Goal: Communication & Community: Answer question/provide support

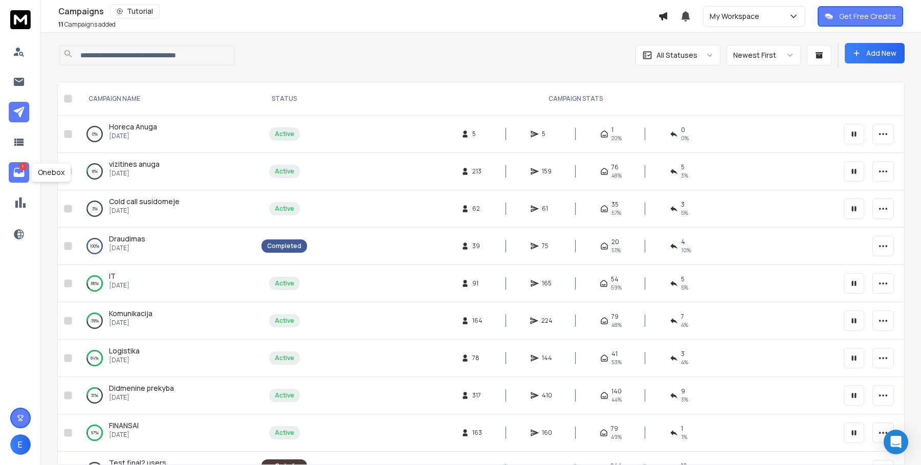
click at [22, 171] on icon at bounding box center [19, 172] width 12 height 12
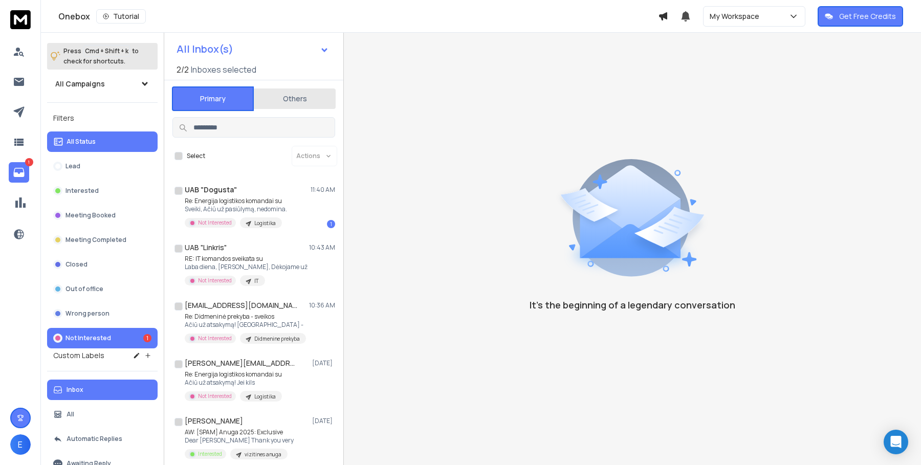
click at [124, 338] on button "Not Interested 1" at bounding box center [102, 338] width 111 height 20
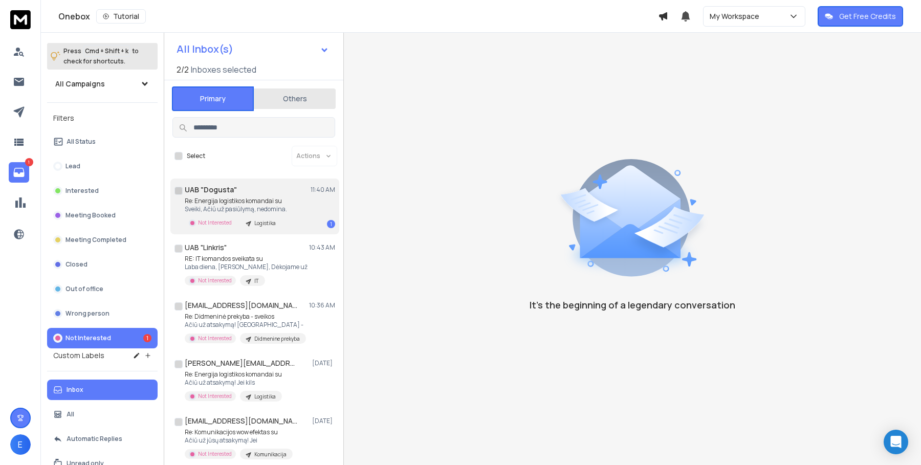
click at [297, 197] on div "Re: Energija logistikos komandai su Sveiki, Ačiū už pasiūlymą, nedomina. Not In…" at bounding box center [260, 212] width 150 height 31
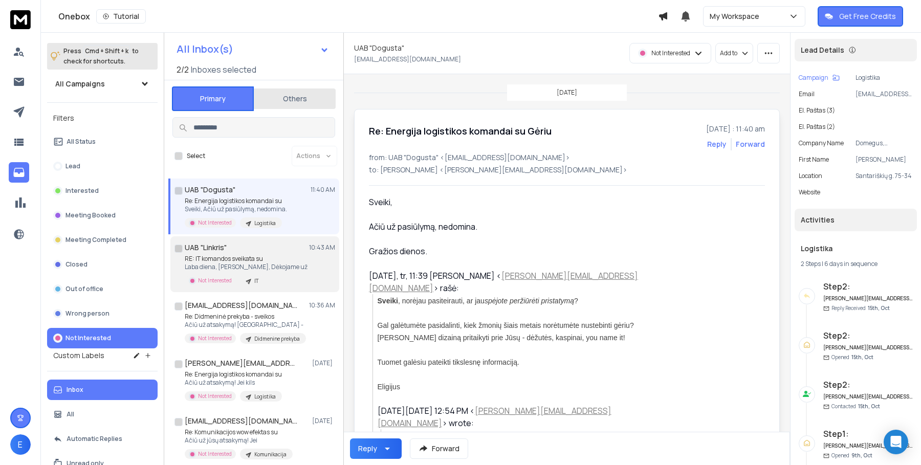
click at [293, 259] on div "RE: IT komandos sveikata su Laba diena, [PERSON_NAME], Dėkojame už Not Interest…" at bounding box center [260, 270] width 150 height 31
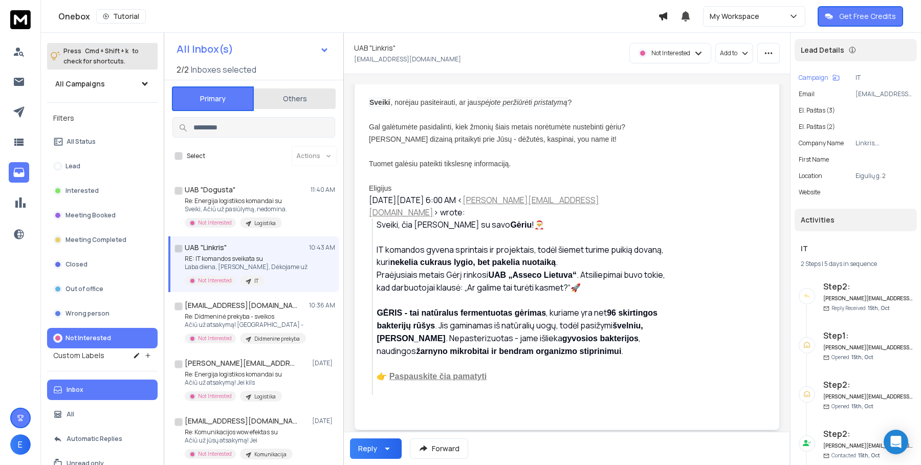
scroll to position [354, 0]
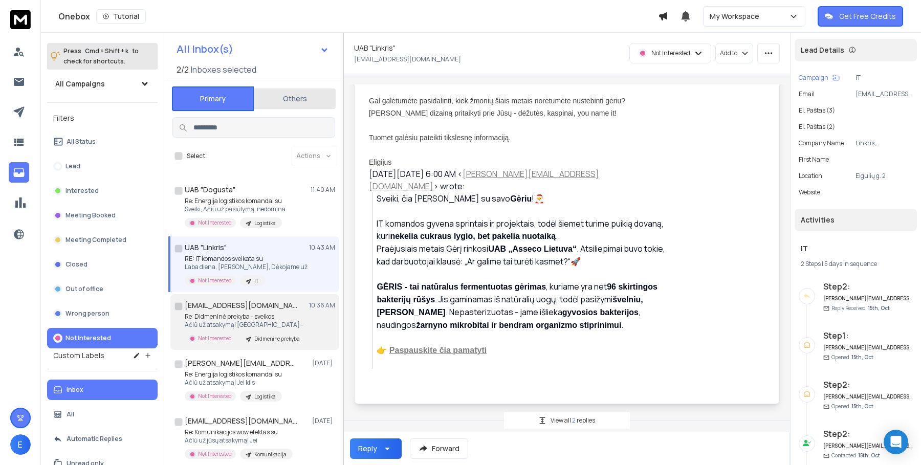
click at [282, 321] on p "Ačiū už atsakymą! [GEOGRAPHIC_DATA] -" at bounding box center [245, 325] width 121 height 8
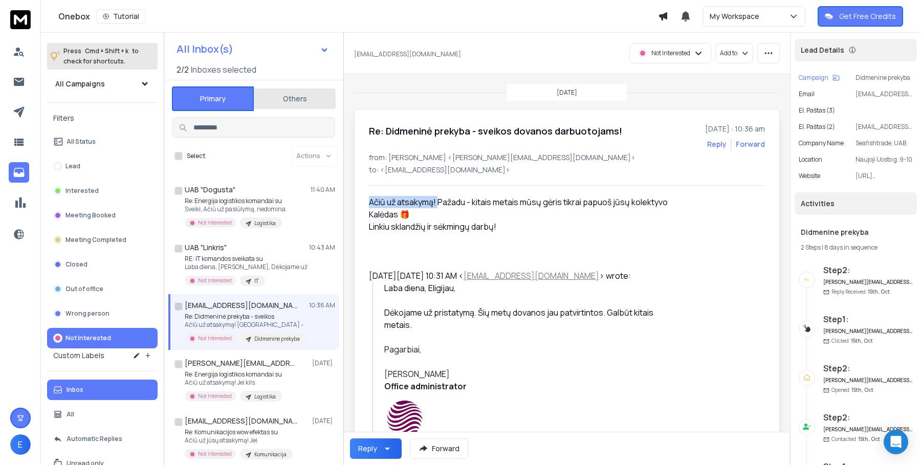
drag, startPoint x: 365, startPoint y: 202, endPoint x: 437, endPoint y: 206, distance: 72.2
copy div "Ačiū už atsakymą!"
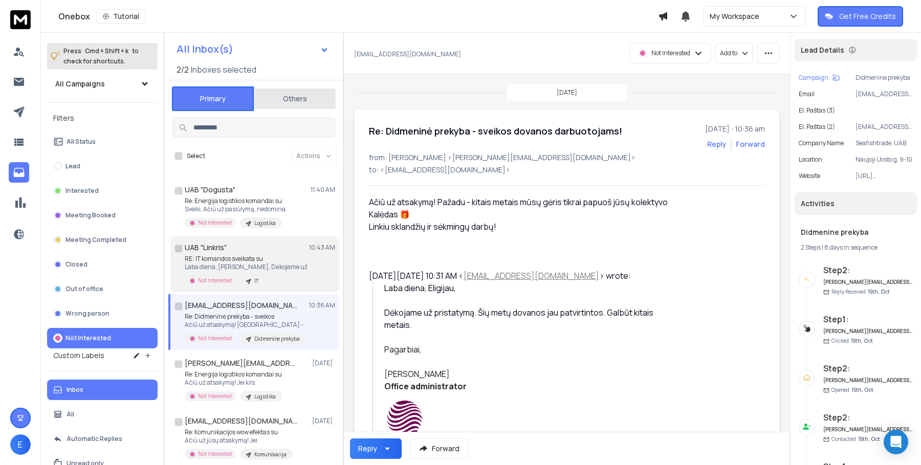
click at [314, 251] on div "UAB "Linkris" 10:43 AM" at bounding box center [260, 248] width 150 height 10
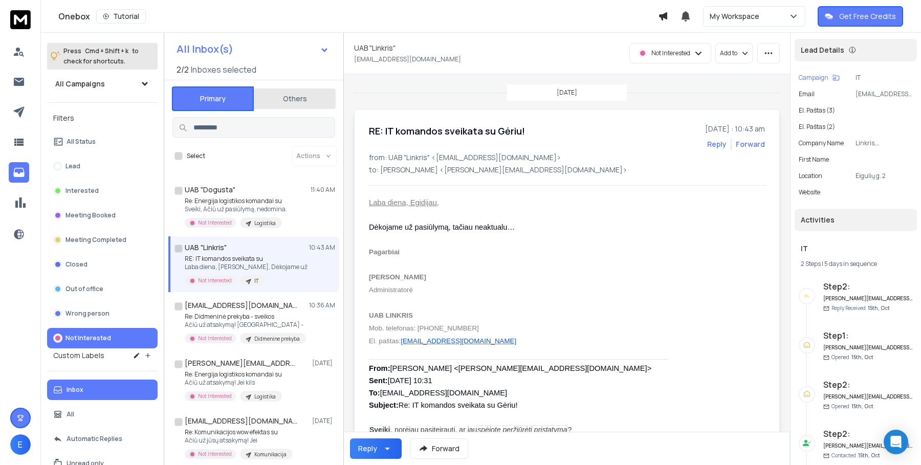
click at [709, 139] on button "Reply" at bounding box center [716, 144] width 19 height 10
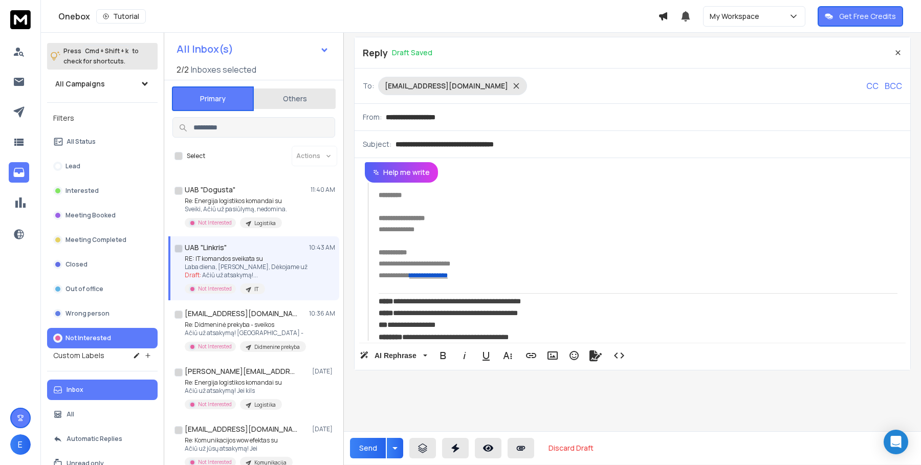
scroll to position [0, 0]
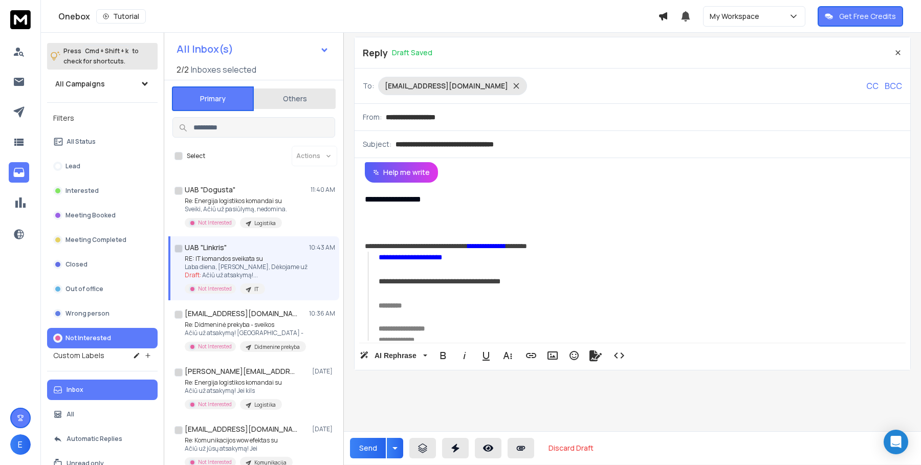
click at [352, 445] on button "Send" at bounding box center [368, 448] width 36 height 20
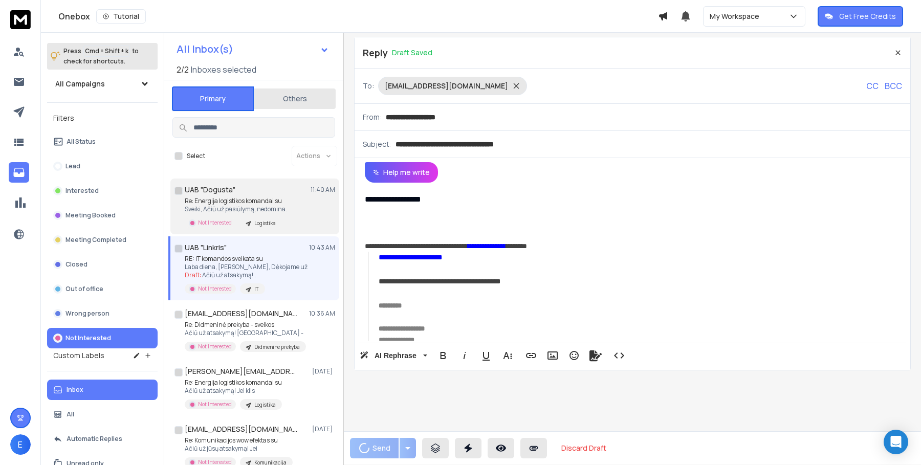
click at [296, 212] on div "Re: Energija logistikos komandai su Sveiki, Ačiū už pasiūlymą, nedomina. Not In…" at bounding box center [260, 212] width 150 height 31
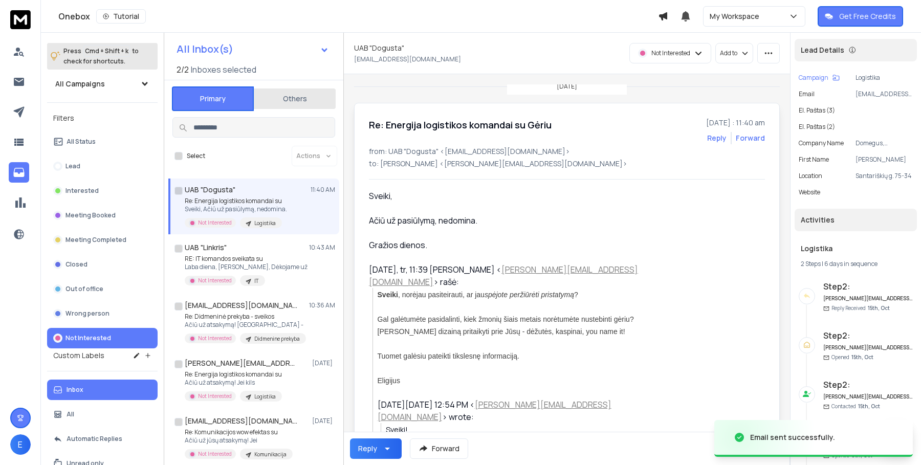
click at [718, 137] on button "Reply" at bounding box center [716, 138] width 19 height 10
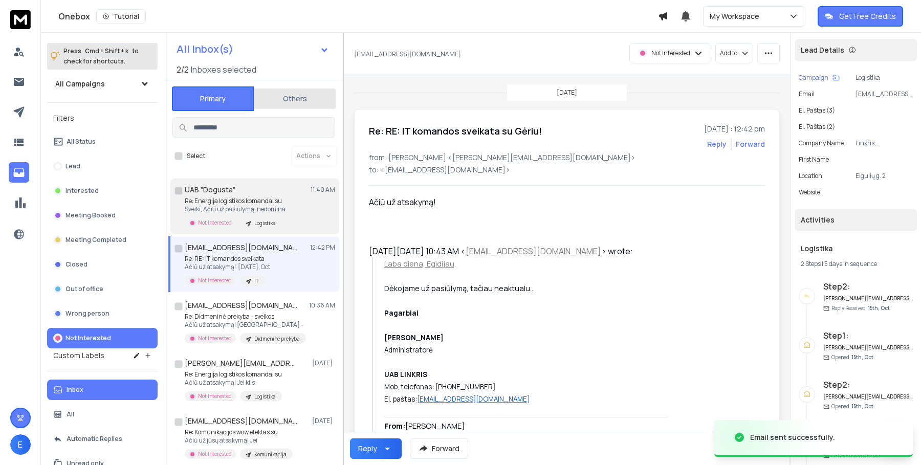
click at [309, 204] on div "Re: Energija logistikos komandai su Sveiki, Ačiū už pasiūlymą, nedomina. Not In…" at bounding box center [260, 212] width 150 height 31
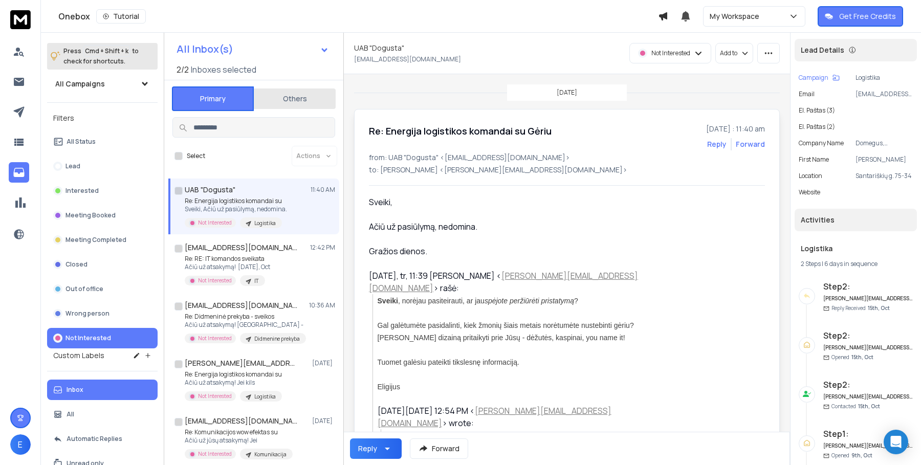
click at [368, 443] on div "Reply" at bounding box center [375, 449] width 35 height 12
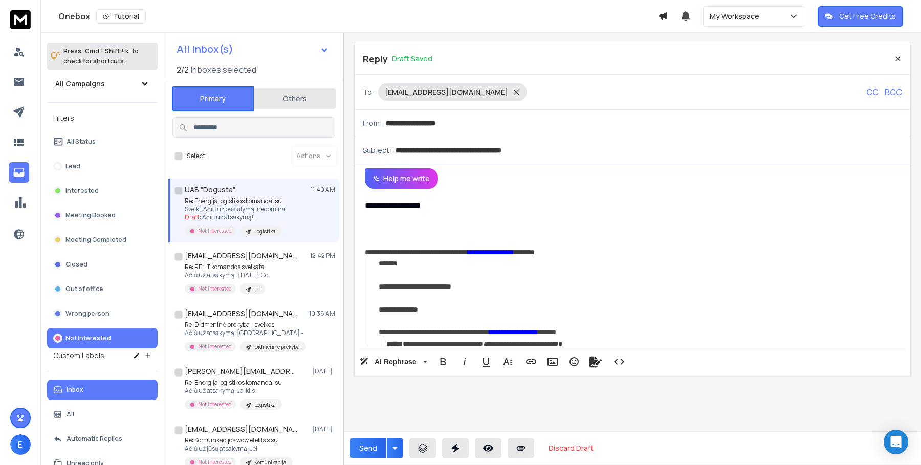
click at [374, 446] on button "Send" at bounding box center [368, 448] width 36 height 20
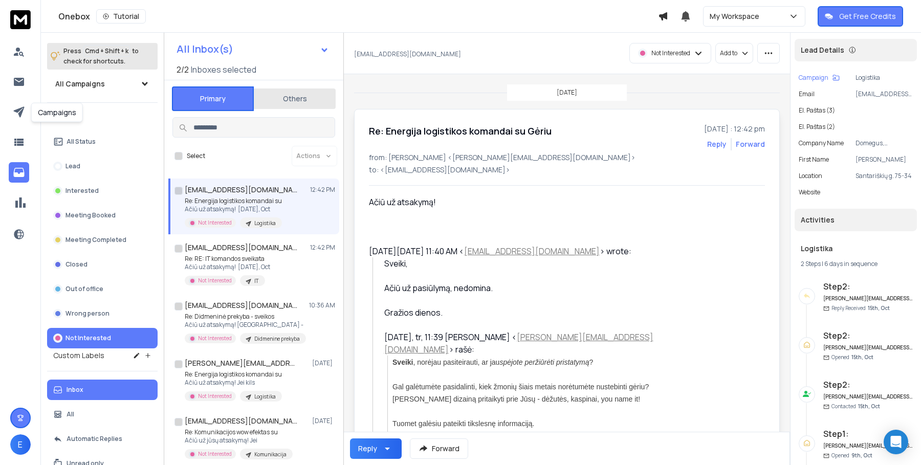
click at [34, 107] on div "Campaigns" at bounding box center [57, 112] width 52 height 19
click at [13, 110] on icon at bounding box center [19, 112] width 12 height 12
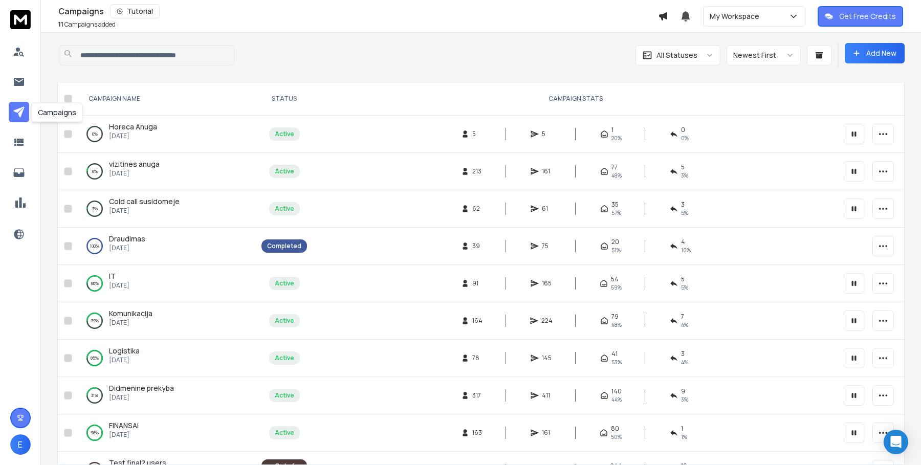
click at [495, 12] on div "Campaigns Tutorial" at bounding box center [358, 11] width 600 height 14
